Goal: Task Accomplishment & Management: Use online tool/utility

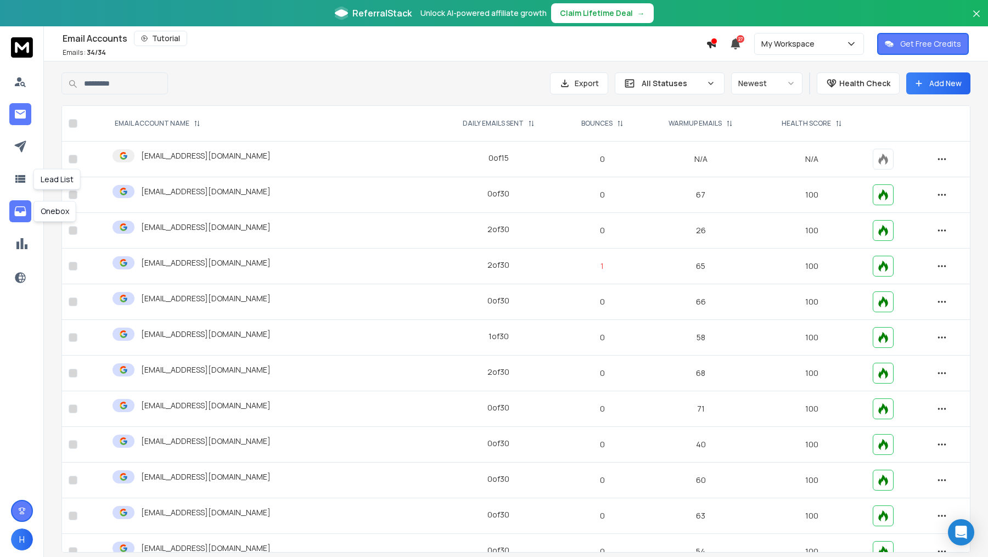
click at [17, 203] on link at bounding box center [20, 211] width 22 height 22
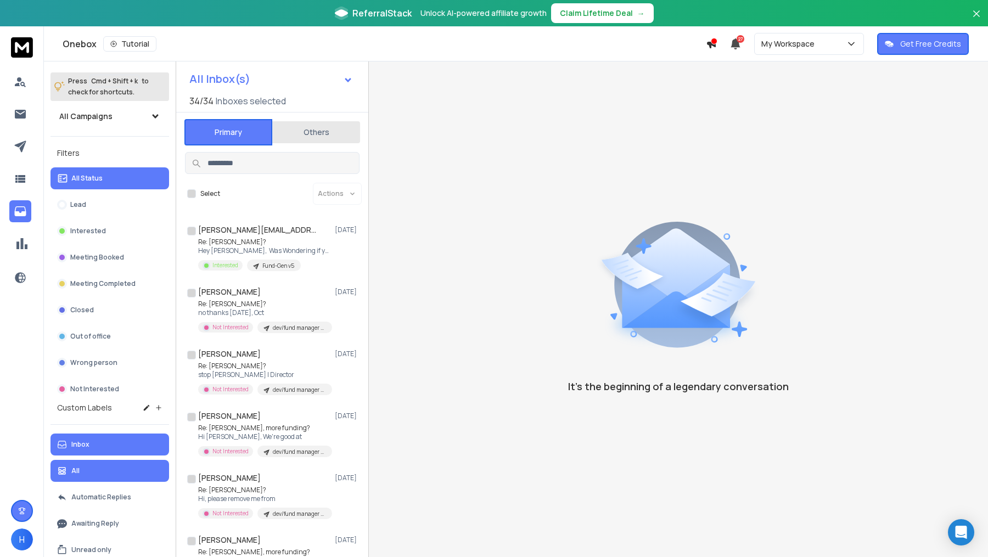
click at [86, 472] on button "All" at bounding box center [109, 471] width 119 height 22
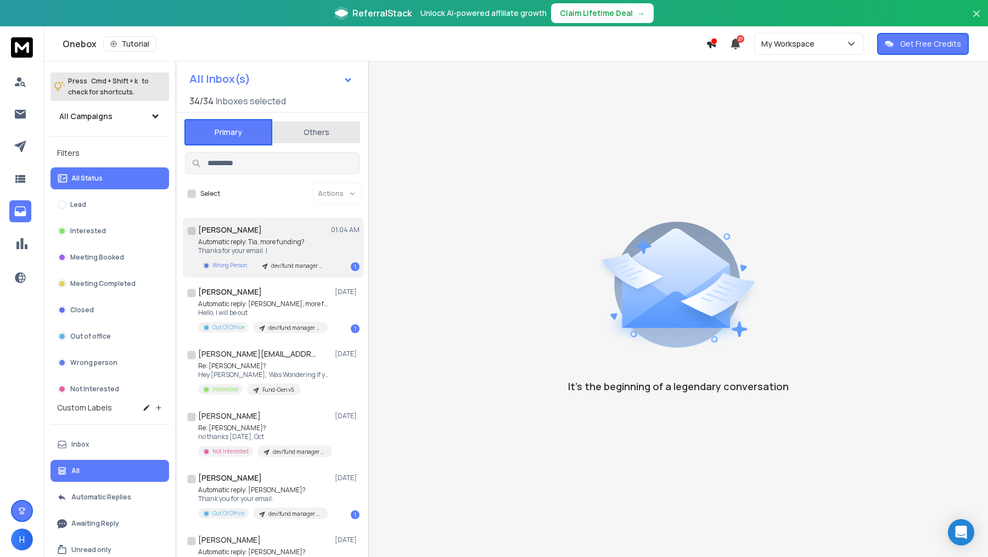
click at [306, 251] on p "Thanks for your email. I" at bounding box center [264, 250] width 132 height 9
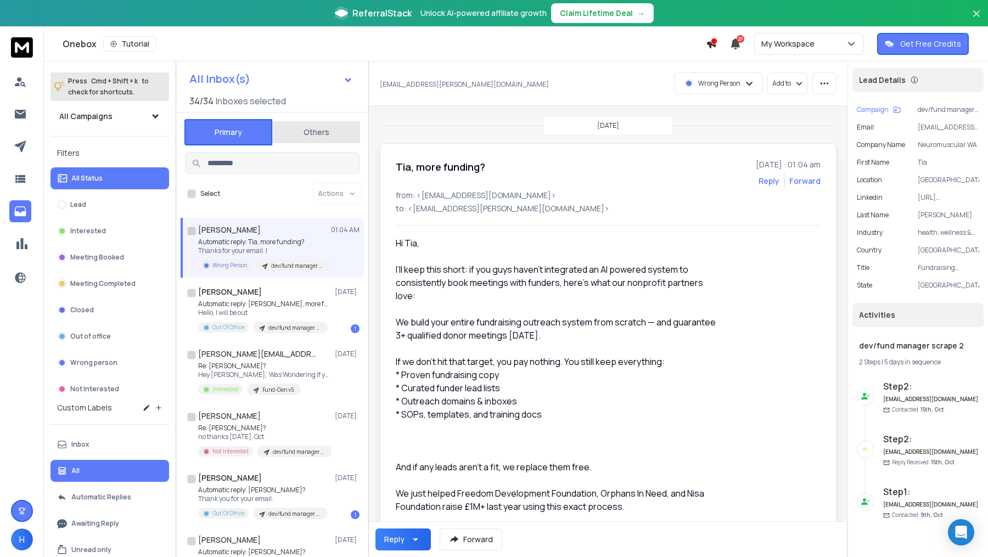
click at [745, 47] on div "27 My Workspace Get Free Credits" at bounding box center [837, 44] width 263 height 22
click at [738, 46] on icon at bounding box center [735, 43] width 10 height 11
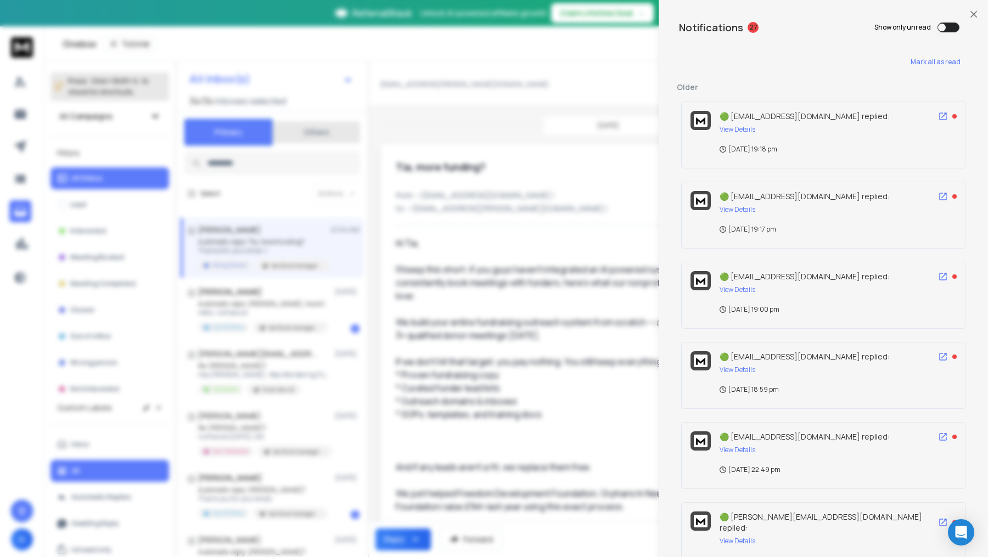
click at [974, 21] on div "Sheet Title Notifications 27 Show only unread [PERSON_NAME] all as read Older 🟢…" at bounding box center [823, 278] width 329 height 557
click at [973, 19] on icon "button" at bounding box center [973, 14] width 11 height 11
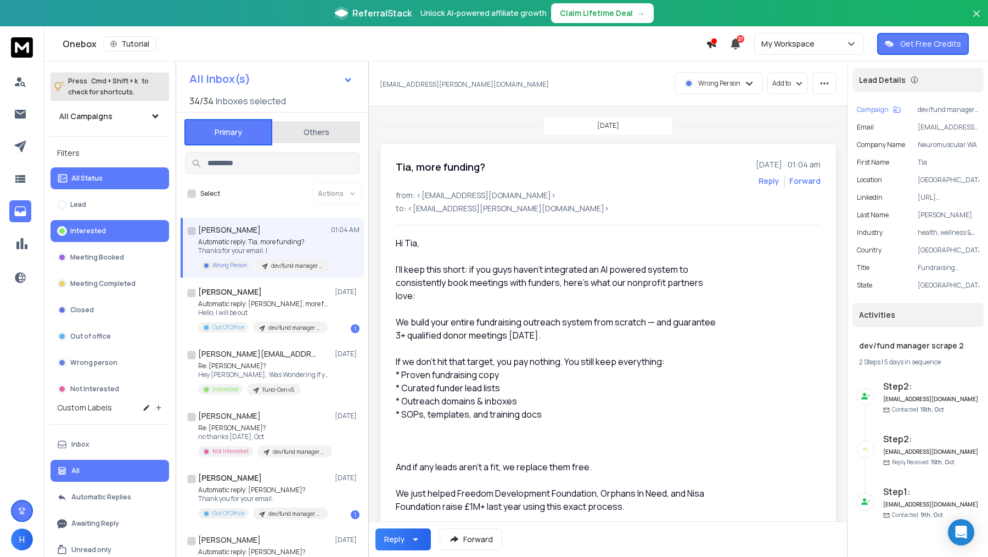
click at [122, 222] on button "Interested" at bounding box center [109, 231] width 119 height 22
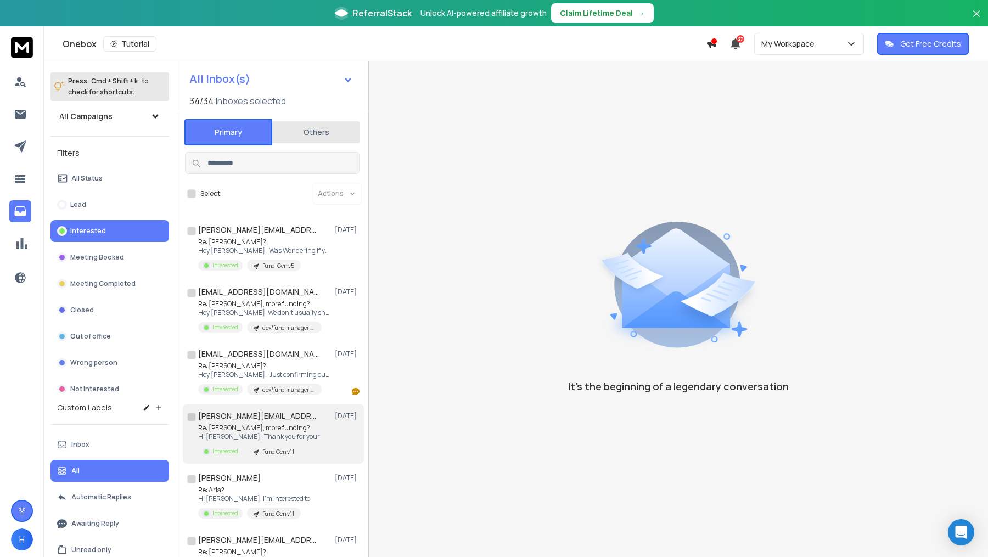
click at [317, 432] on div "Re: [PERSON_NAME], more funding? Hi [PERSON_NAME], Thank you for your Intereste…" at bounding box center [278, 440] width 161 height 33
